Goal: Navigation & Orientation: Find specific page/section

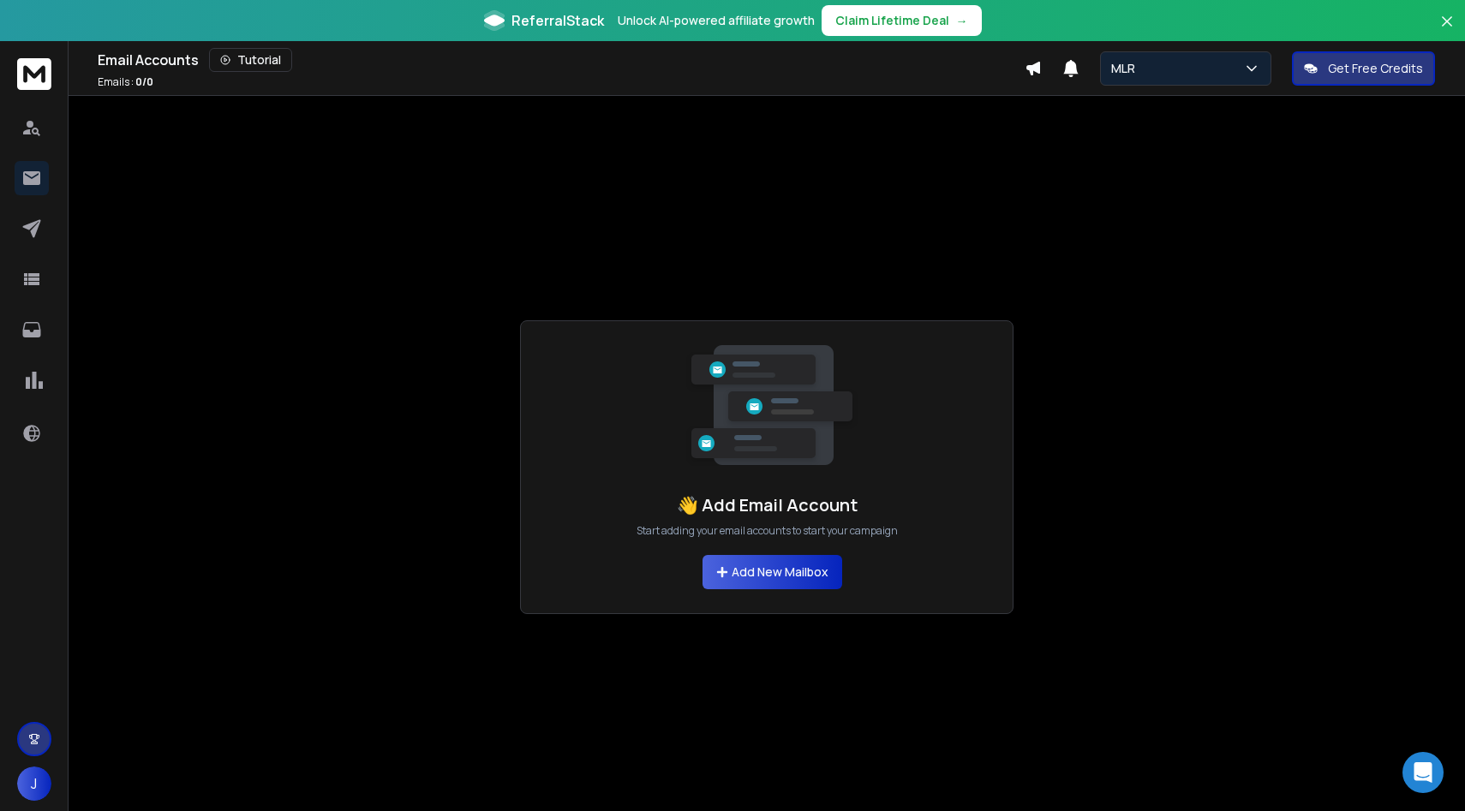
click at [1170, 80] on button "MLR" at bounding box center [1185, 68] width 171 height 34
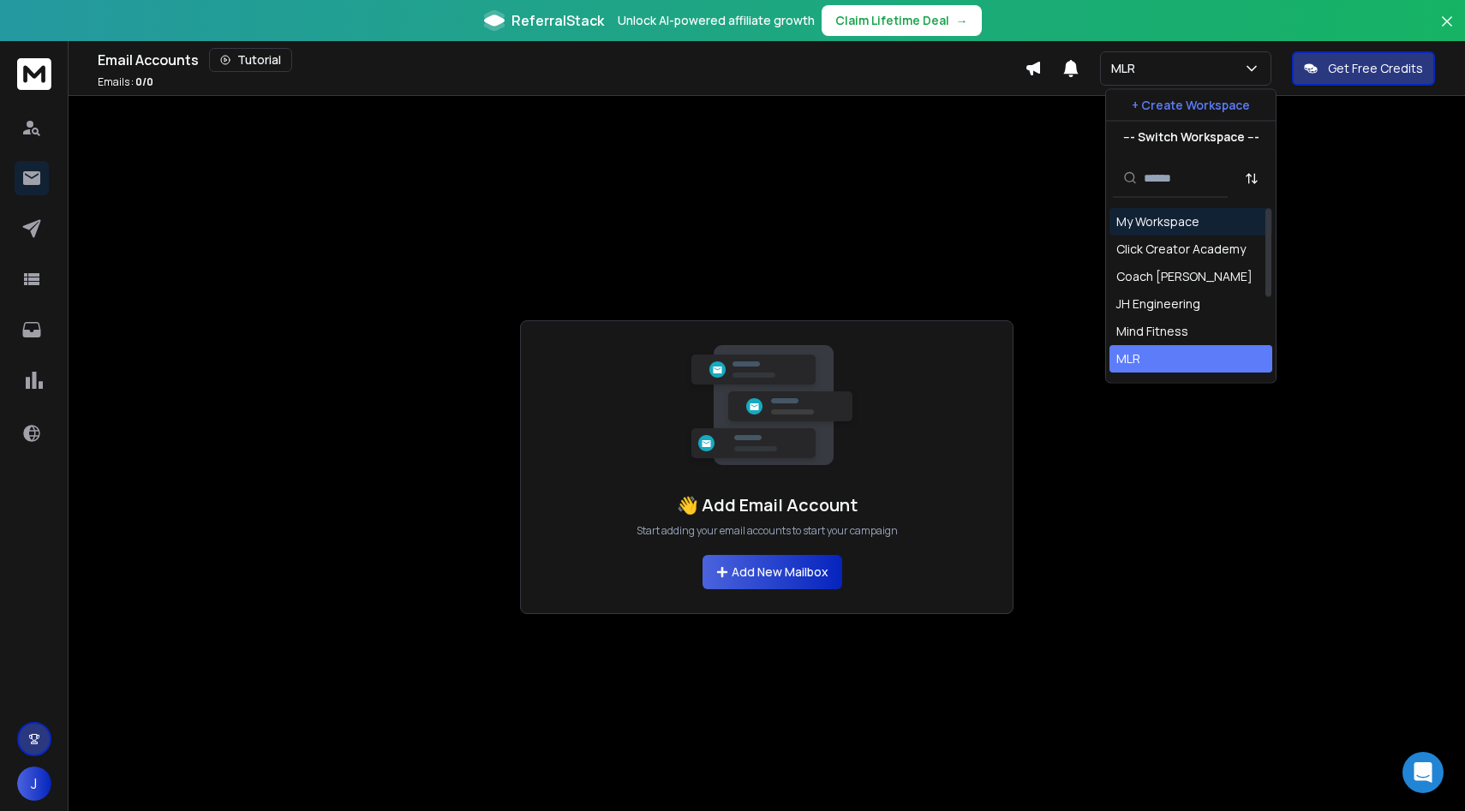
click at [1151, 217] on div "My Workspace" at bounding box center [1157, 221] width 83 height 17
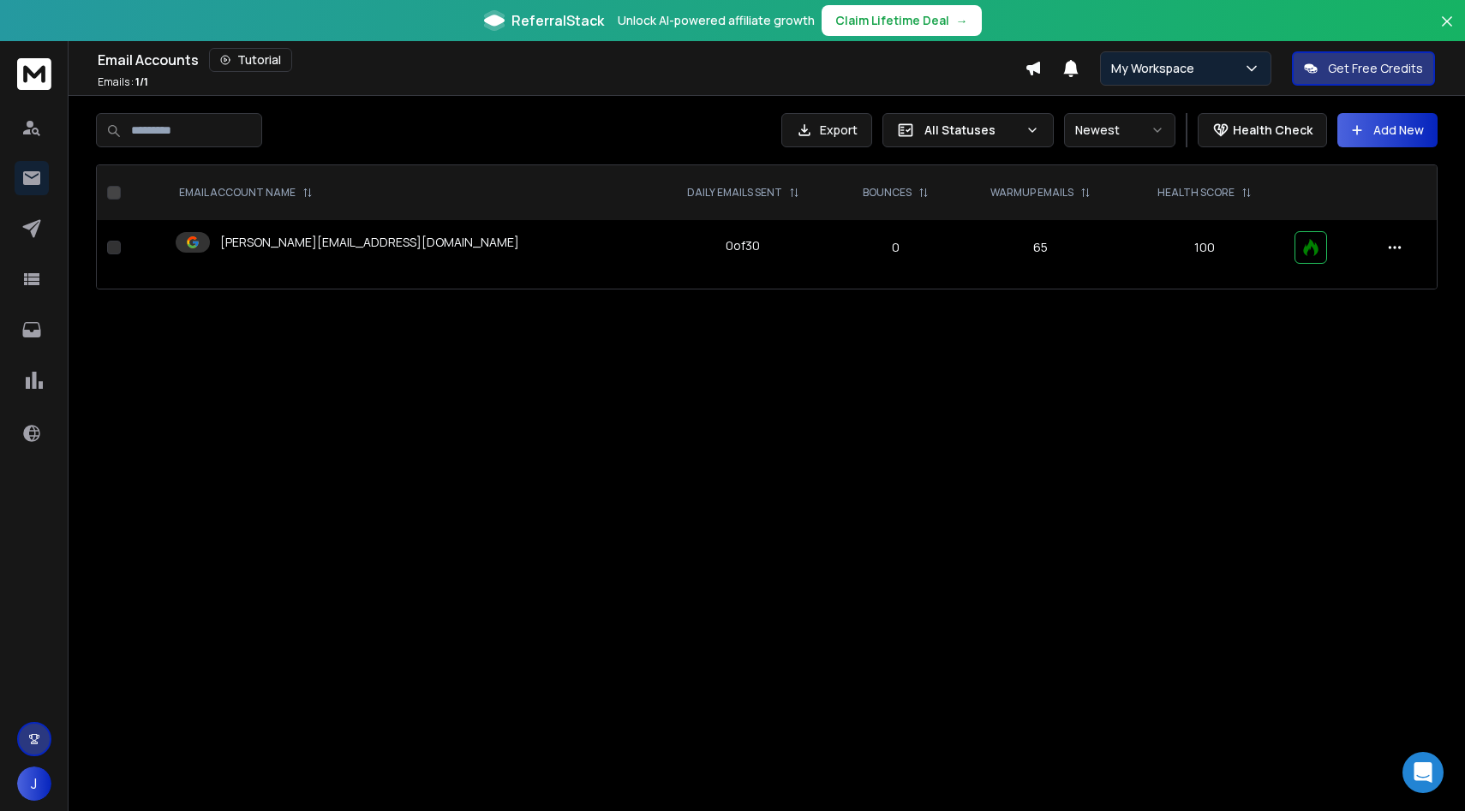
click at [1196, 75] on p "My Workspace" at bounding box center [1156, 68] width 90 height 17
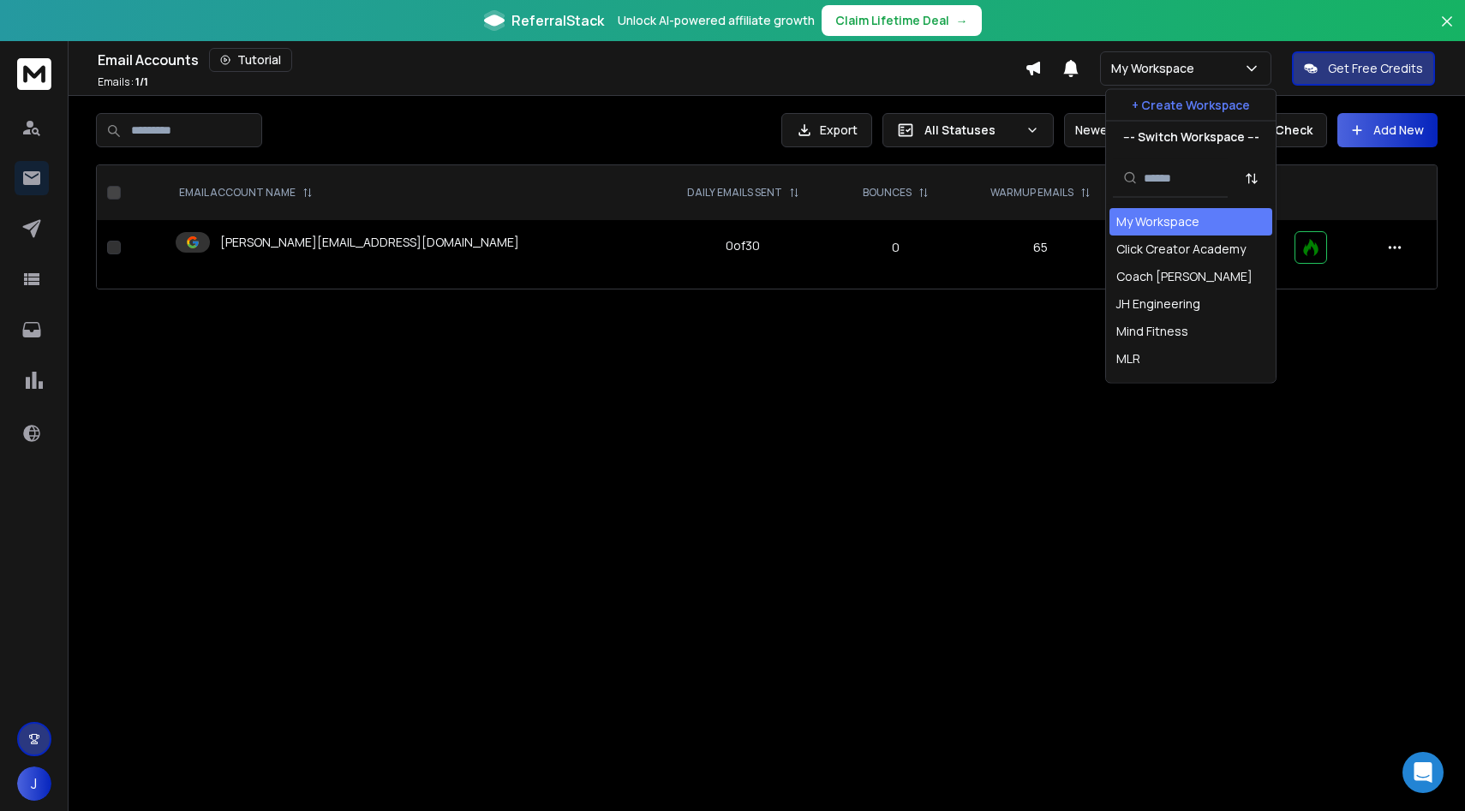
click at [1223, 142] on p "--- Switch Workspace ---" at bounding box center [1191, 137] width 136 height 17
